Goal: Task Accomplishment & Management: Manage account settings

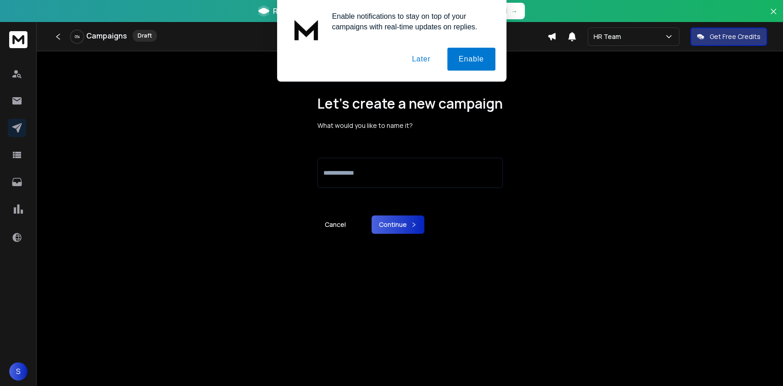
drag, startPoint x: 772, startPoint y: 9, endPoint x: 762, endPoint y: 9, distance: 9.6
click at [771, 9] on div "Enable notifications to stay on top of your campaigns with real-time updates on…" at bounding box center [391, 41] width 783 height 82
click at [428, 56] on button "Later" at bounding box center [421, 59] width 41 height 23
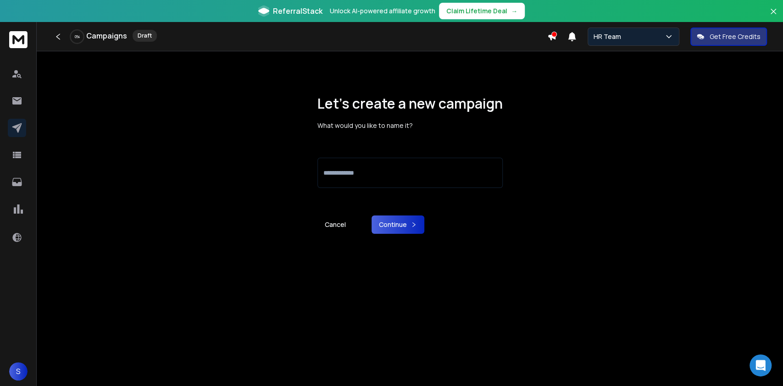
click at [647, 33] on div "HR Team" at bounding box center [634, 36] width 80 height 9
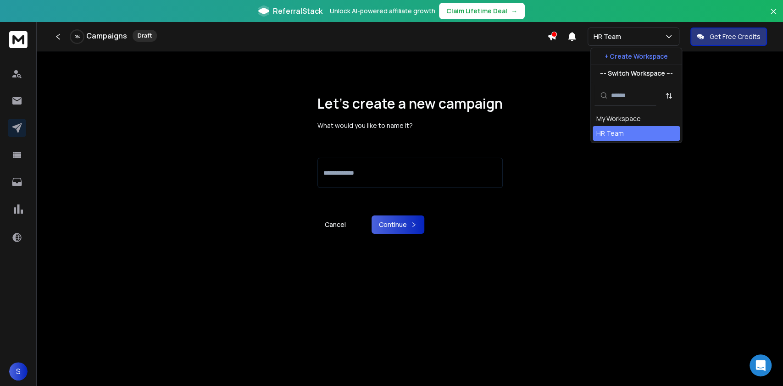
click at [620, 132] on div "HR Team" at bounding box center [611, 133] width 28 height 9
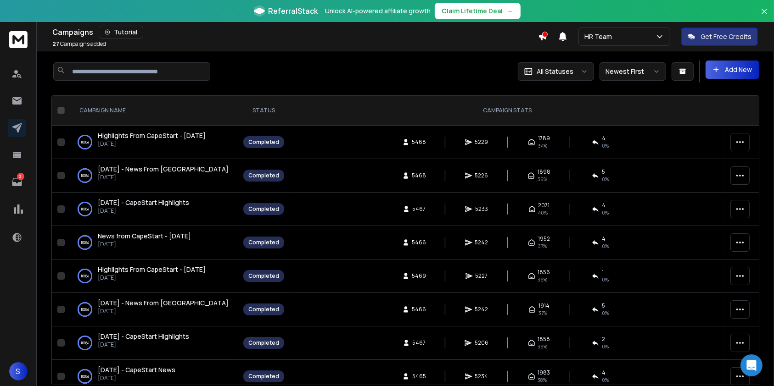
click at [761, 13] on icon "Close banner" at bounding box center [764, 12] width 6 height 6
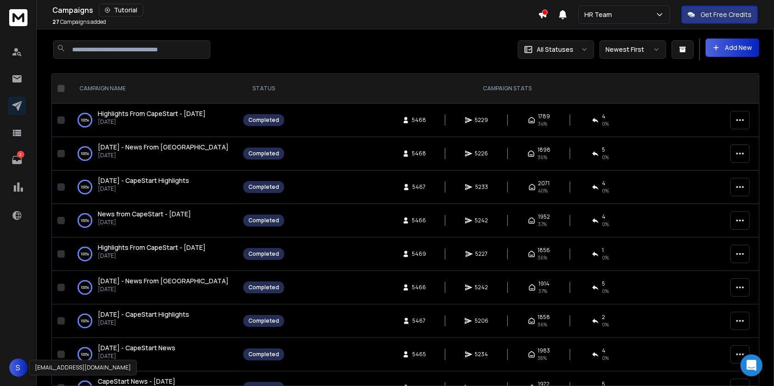
click at [17, 368] on span "S" at bounding box center [18, 368] width 18 height 18
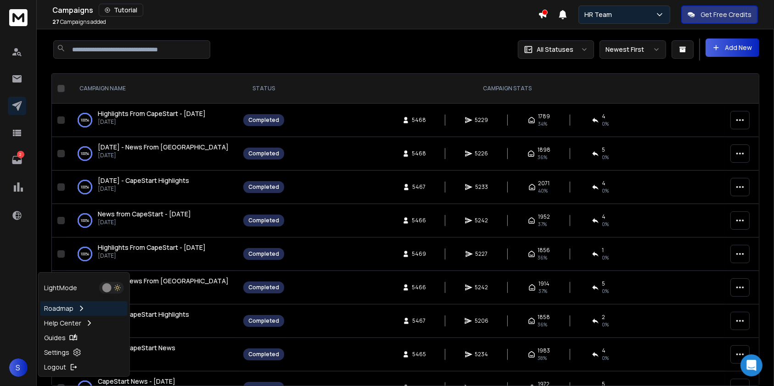
click at [636, 14] on div "HR Team" at bounding box center [624, 14] width 80 height 9
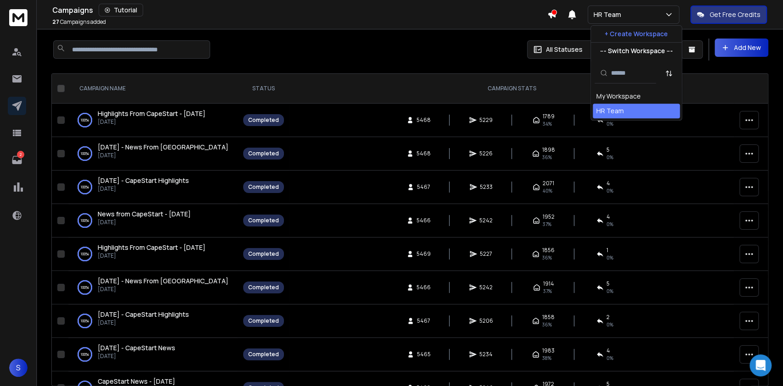
click at [614, 115] on div "HR Team" at bounding box center [611, 110] width 28 height 9
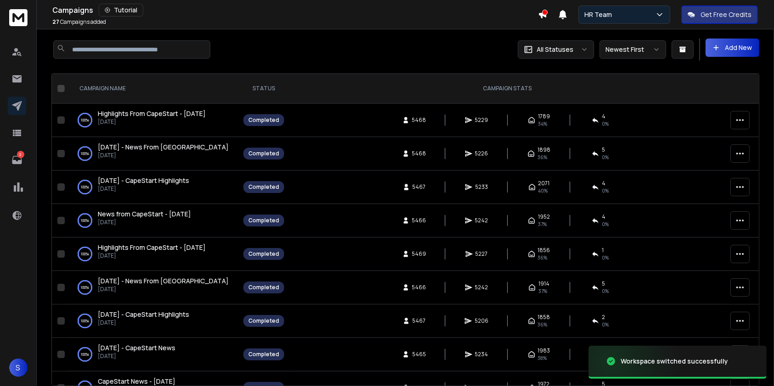
click at [613, 16] on p "HR Team" at bounding box center [599, 14] width 31 height 9
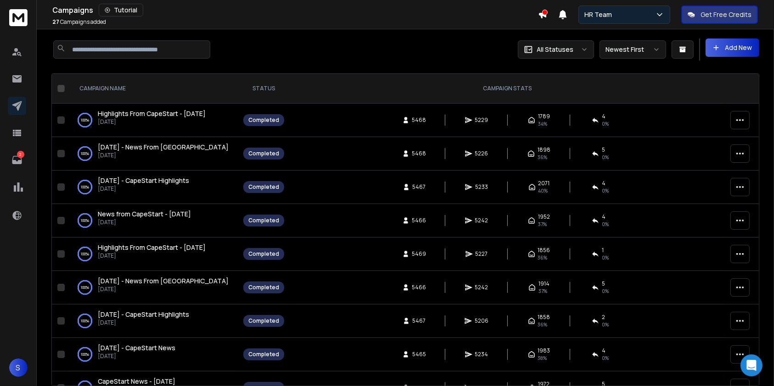
click at [624, 18] on div "HR Team" at bounding box center [624, 14] width 80 height 9
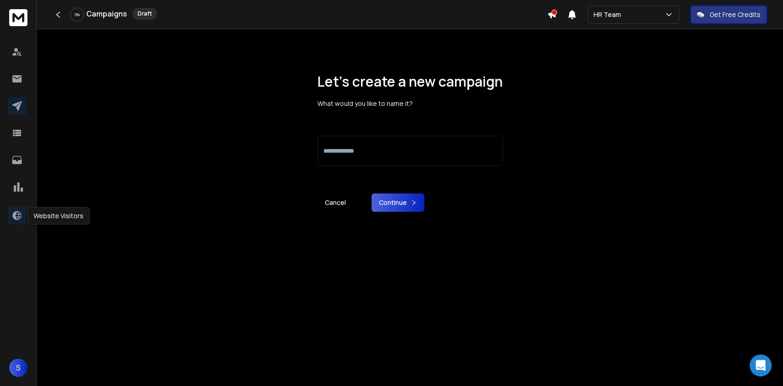
click at [15, 215] on icon at bounding box center [16, 215] width 11 height 11
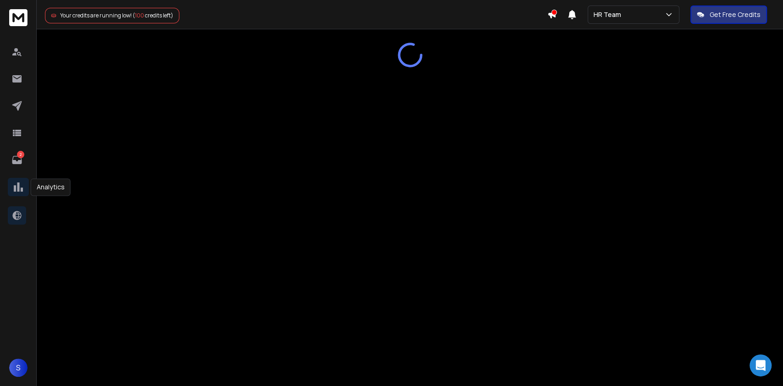
click at [22, 184] on icon at bounding box center [18, 187] width 14 height 14
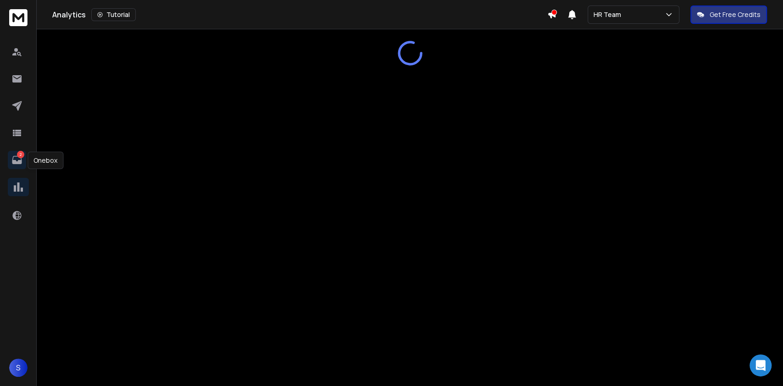
click at [22, 161] on icon at bounding box center [16, 160] width 11 height 11
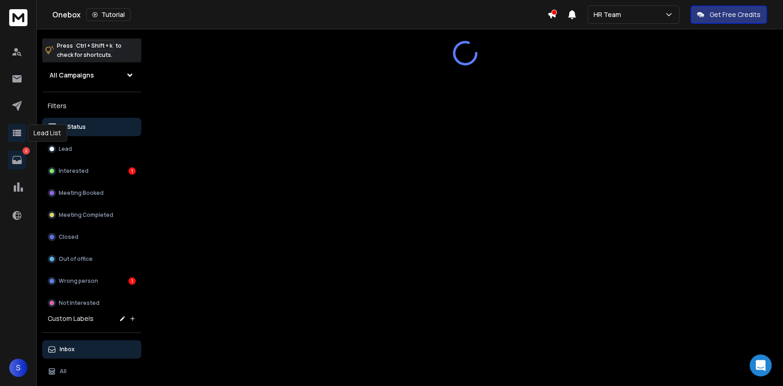
click at [22, 138] on link at bounding box center [17, 133] width 18 height 18
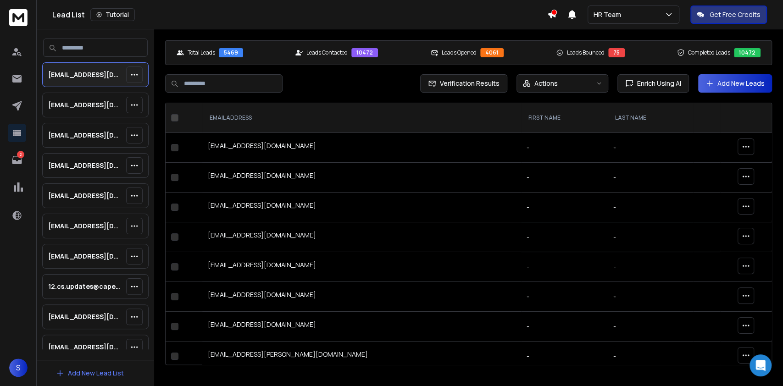
click at [20, 138] on icon at bounding box center [16, 133] width 11 height 11
click at [20, 21] on icon at bounding box center [18, 17] width 18 height 17
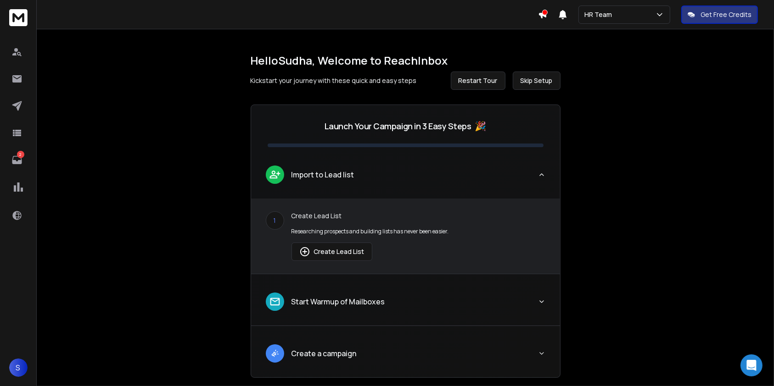
click at [304, 64] on h1 "Hello Sudha , Welcome to ReachInbox" at bounding box center [406, 60] width 310 height 15
click at [629, 13] on div "HR Team" at bounding box center [624, 14] width 80 height 9
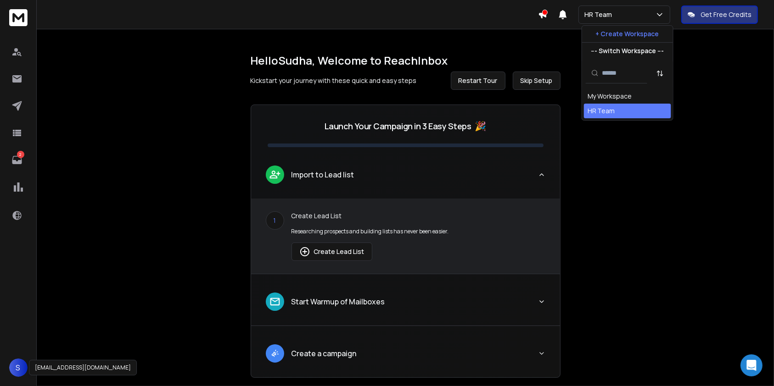
click at [18, 367] on span "S" at bounding box center [18, 368] width 18 height 18
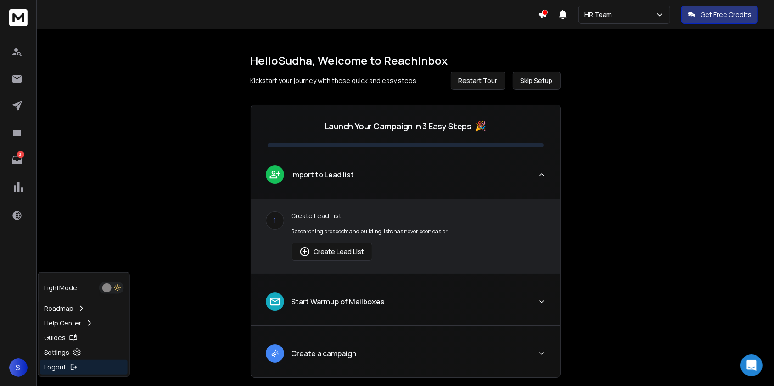
click at [73, 361] on div "Logout" at bounding box center [83, 367] width 87 height 15
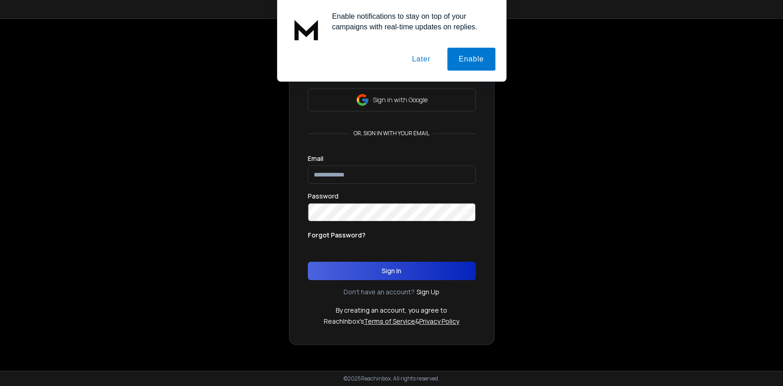
type input "**********"
click at [468, 214] on div at bounding box center [467, 213] width 14 height 8
click at [468, 214] on icon at bounding box center [464, 213] width 8 height 8
click at [411, 59] on button "Later" at bounding box center [421, 59] width 41 height 23
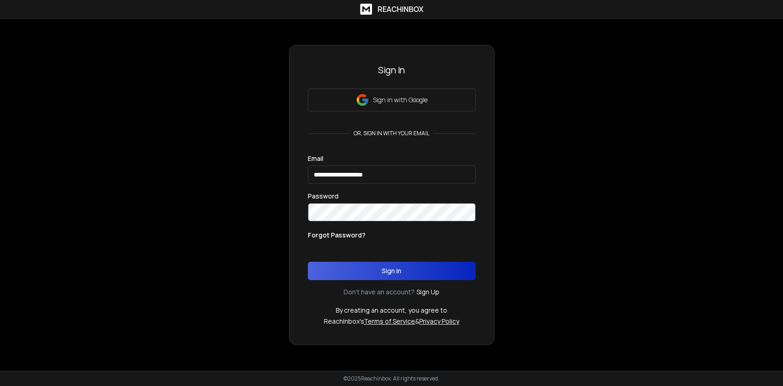
click at [397, 269] on button "Sign In" at bounding box center [392, 271] width 168 height 18
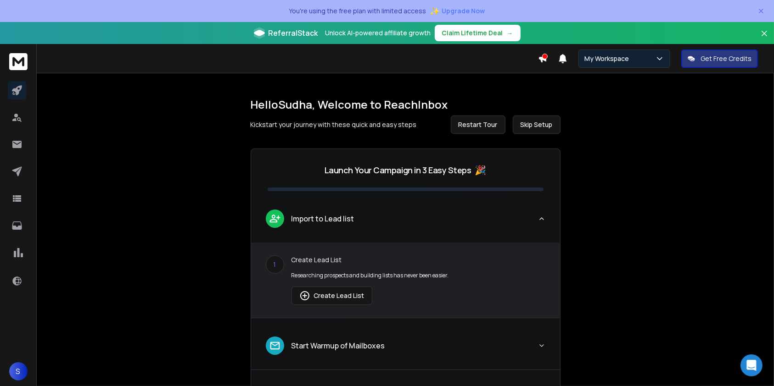
click at [601, 61] on p "My Workspace" at bounding box center [608, 58] width 48 height 9
